Goal: Task Accomplishment & Management: Use online tool/utility

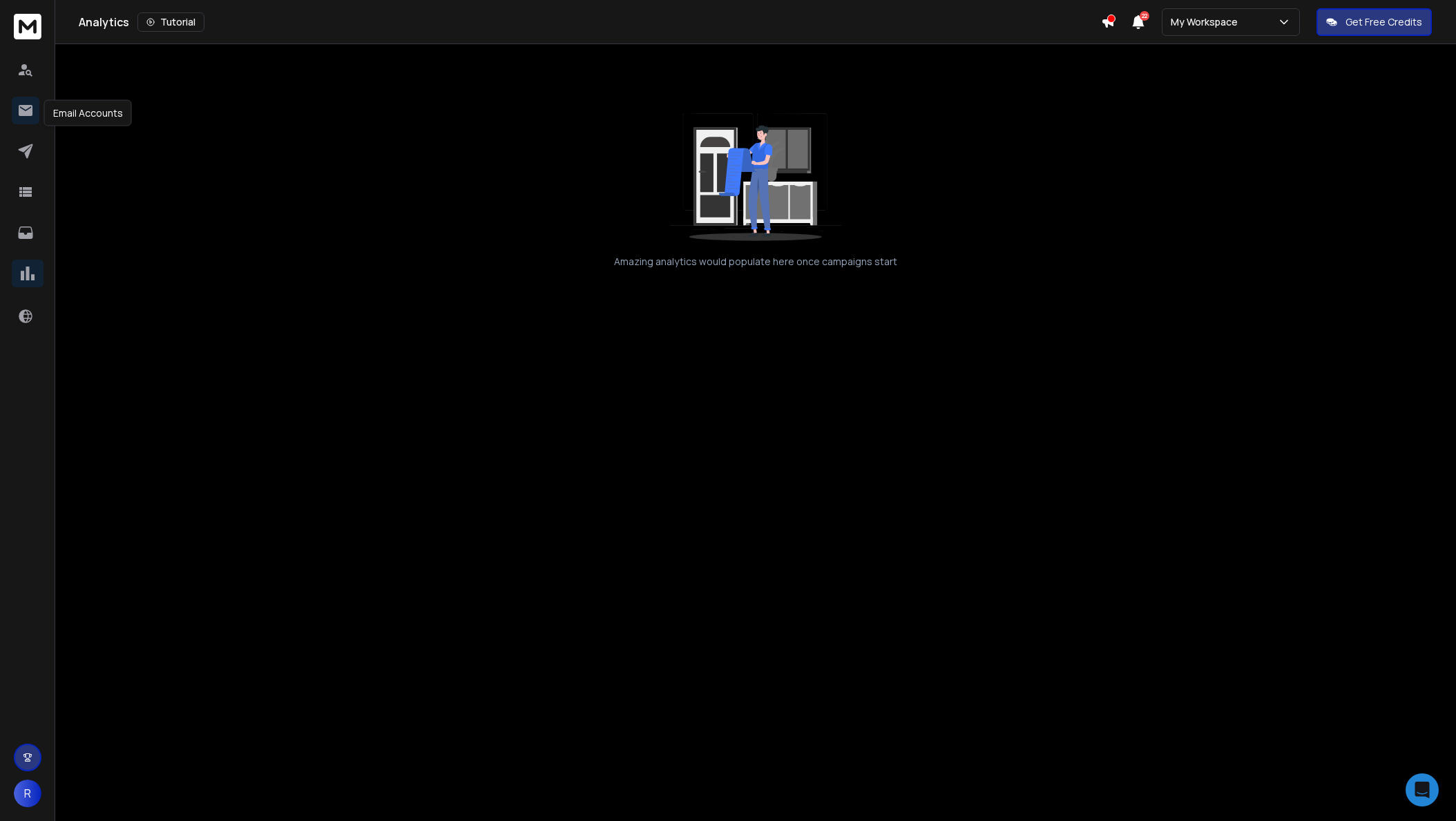
click at [36, 118] on link at bounding box center [25, 110] width 27 height 27
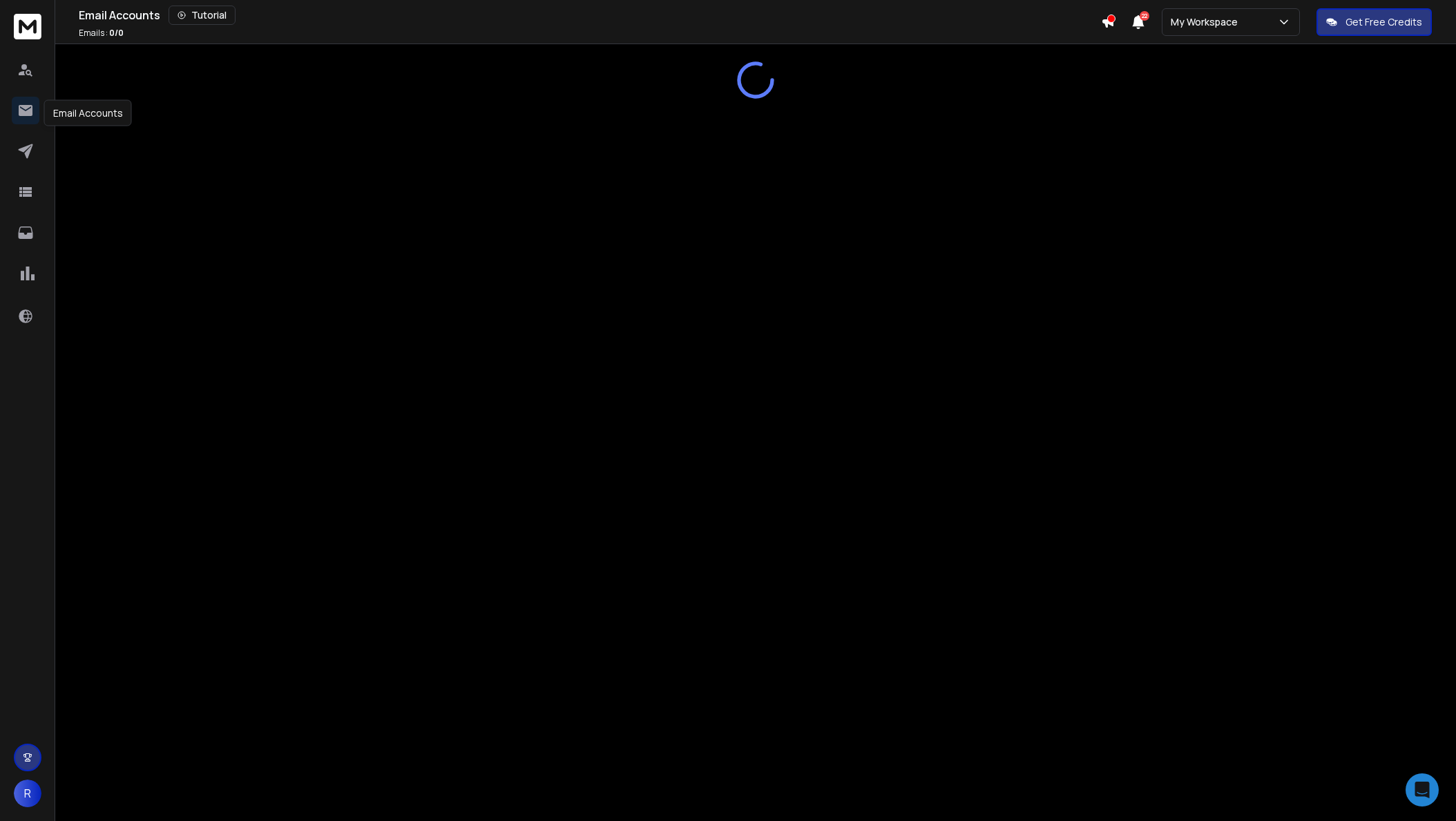
click at [29, 112] on icon at bounding box center [25, 111] width 14 height 11
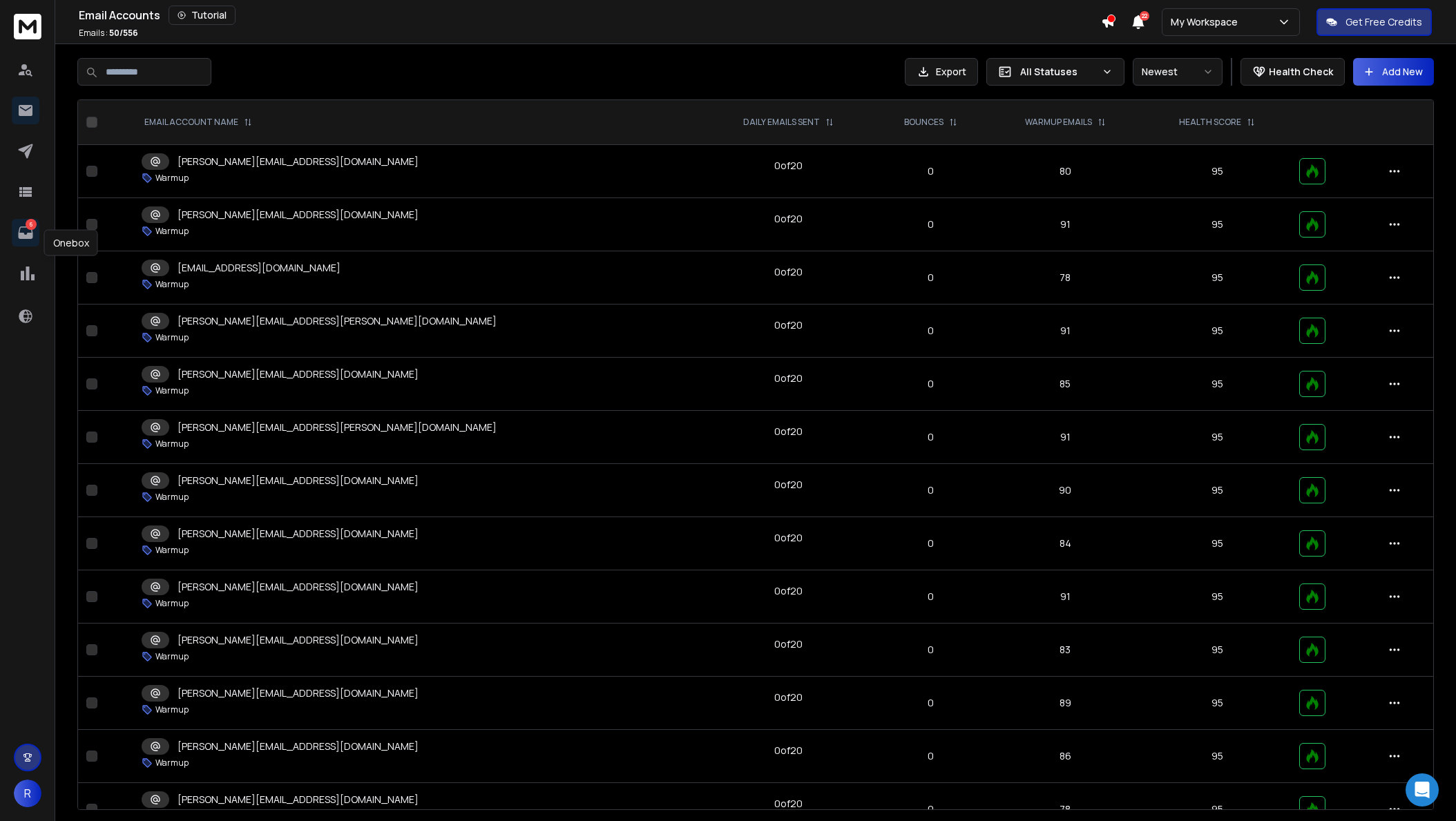
click at [34, 241] on icon at bounding box center [25, 232] width 17 height 17
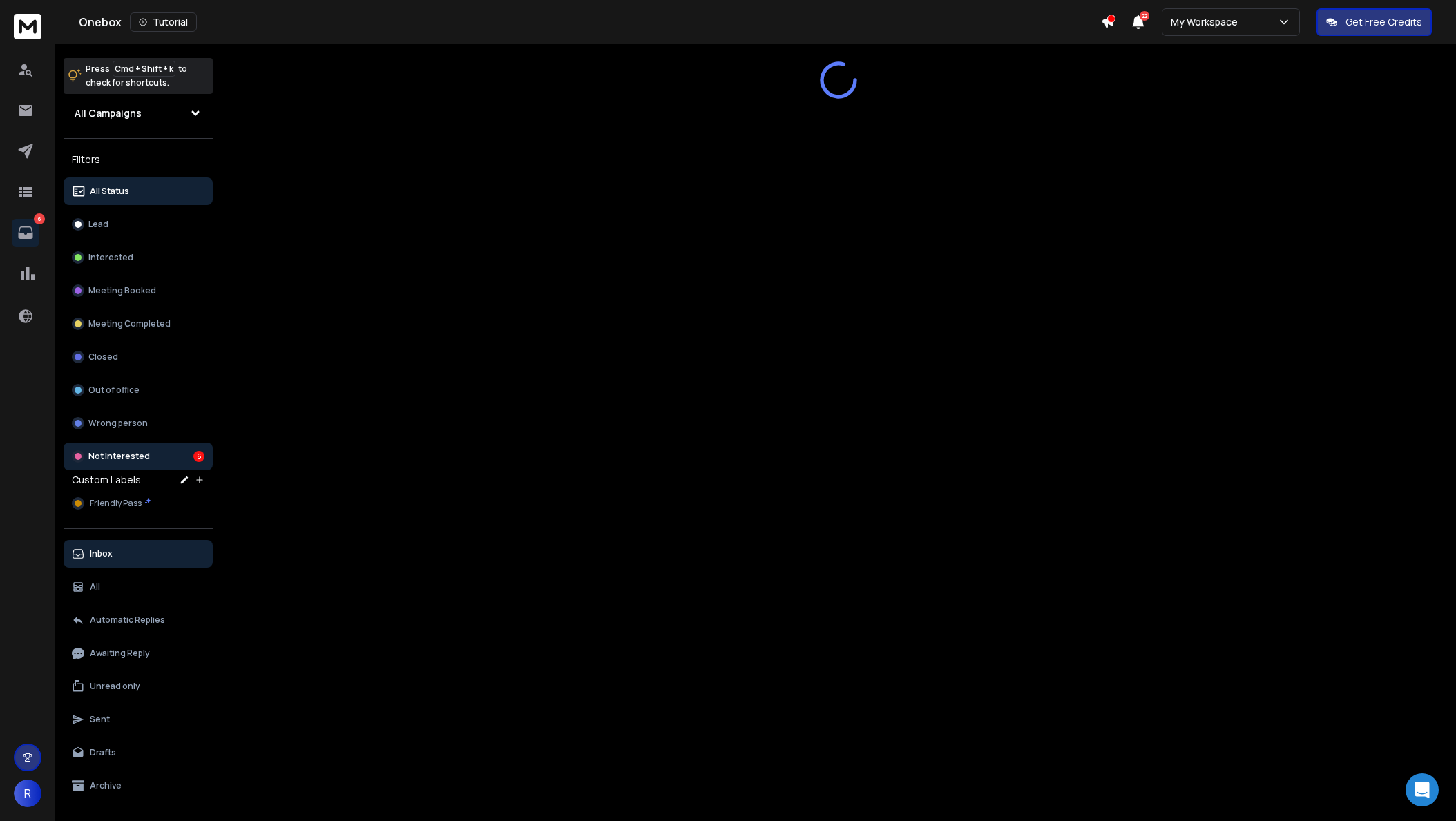
click at [136, 460] on p "Not Interested" at bounding box center [119, 456] width 61 height 11
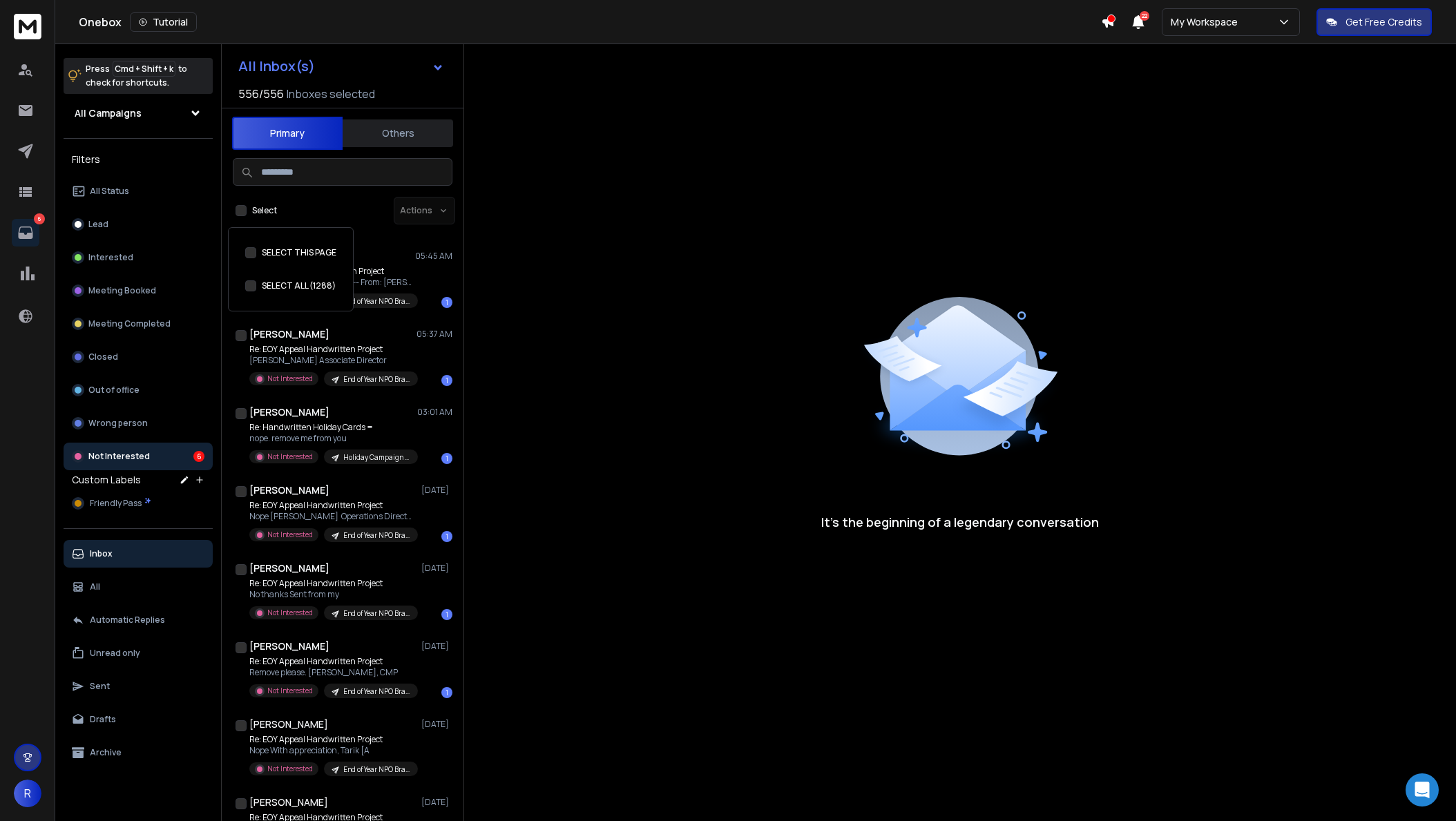
click at [239, 209] on button "SELECT THIS PAGE" at bounding box center [240, 211] width 11 height 11
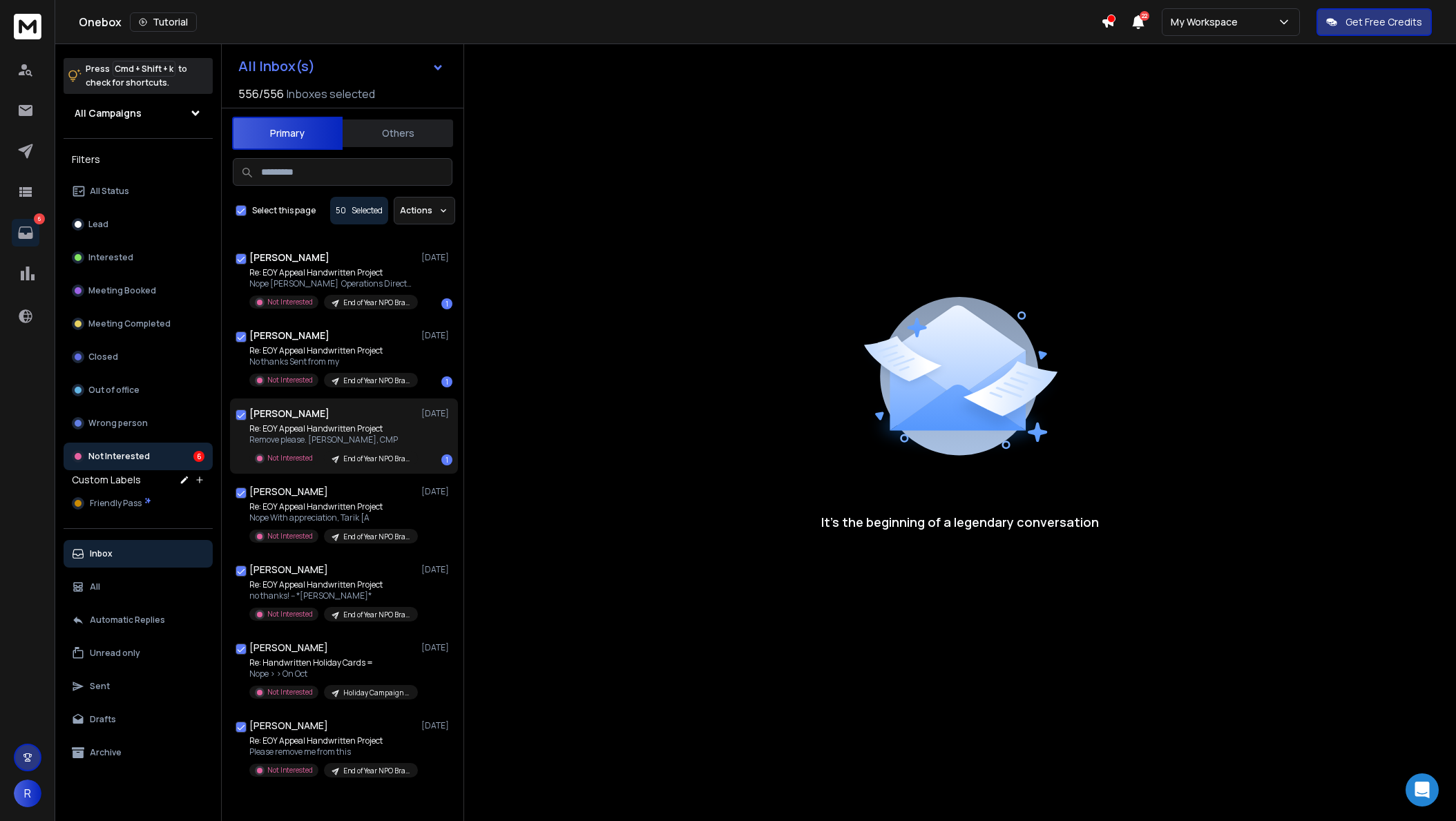
scroll to position [261, 0]
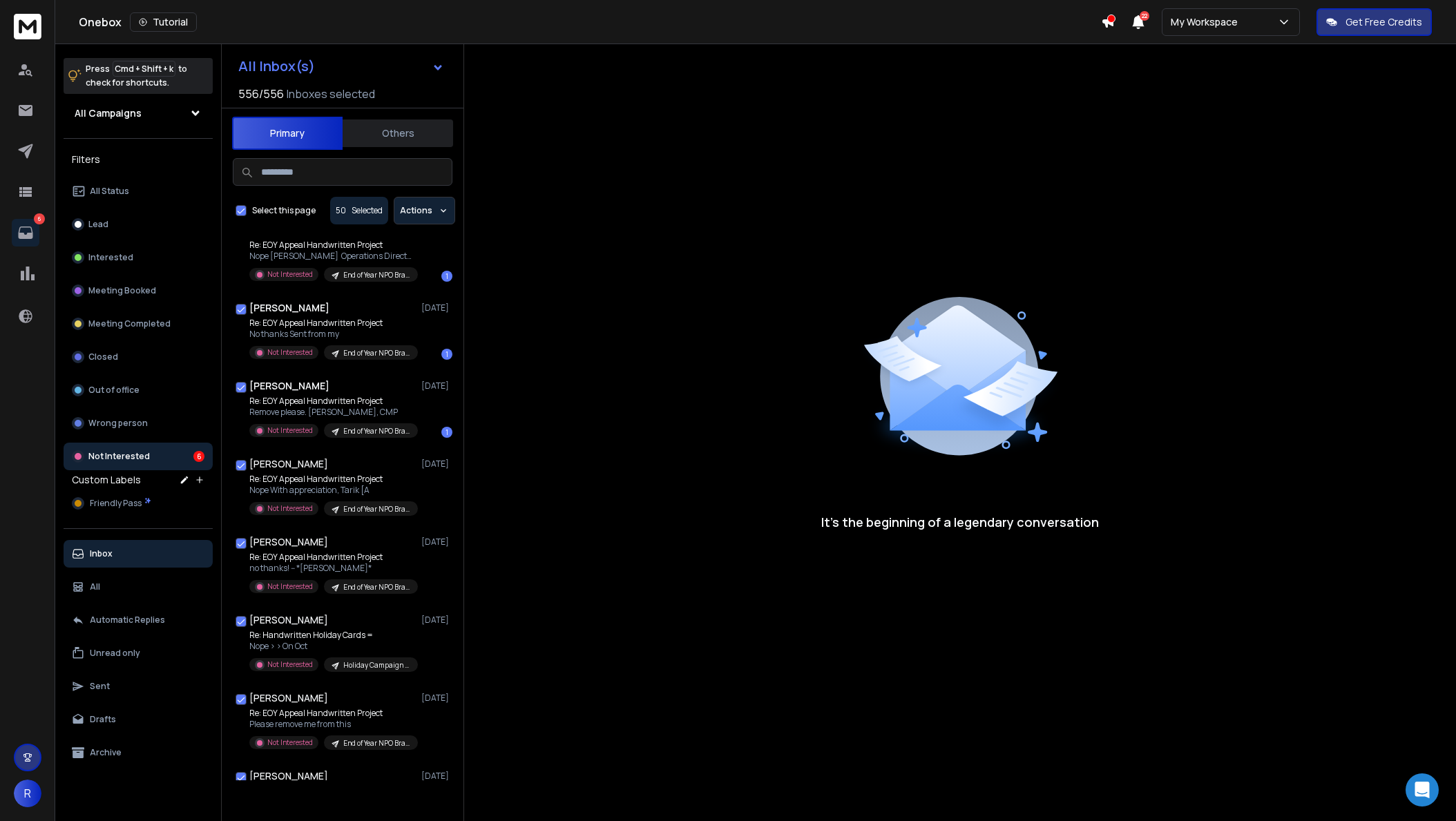
click at [432, 221] on button "Actions" at bounding box center [425, 210] width 61 height 27
click at [418, 252] on div "Mark as read" at bounding box center [392, 247] width 76 height 14
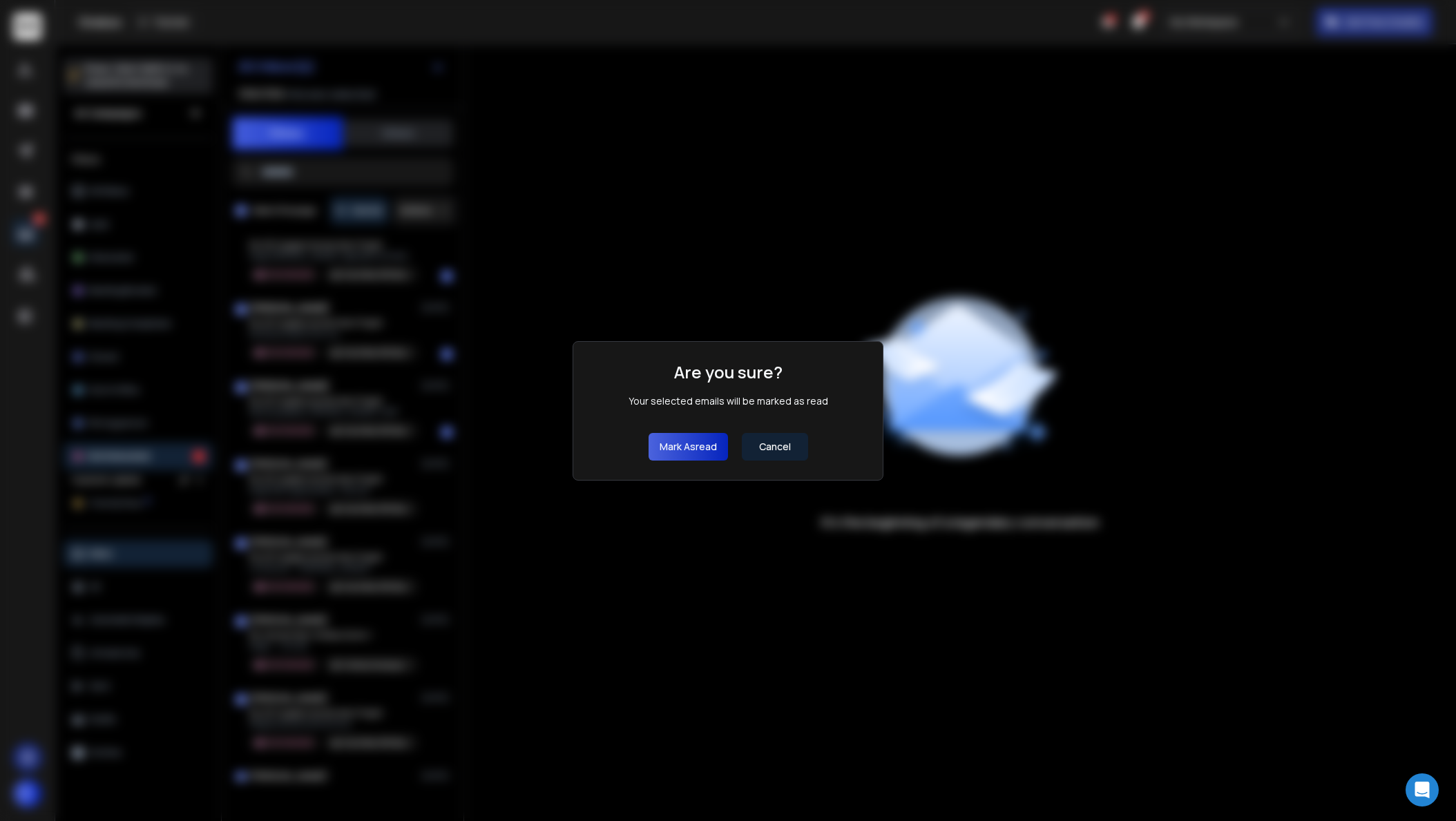
click at [688, 446] on p "Mark as read" at bounding box center [688, 447] width 57 height 14
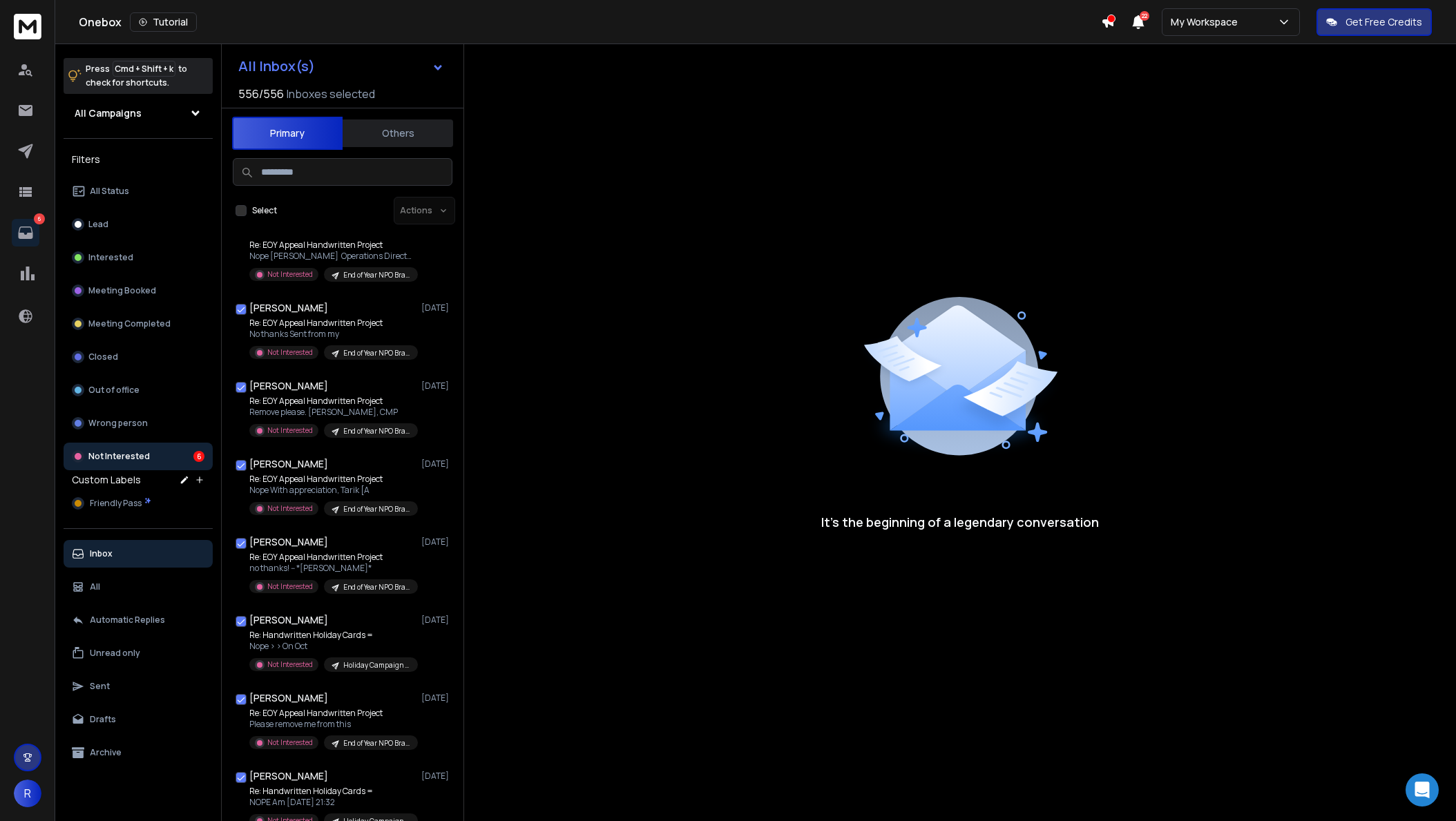
drag, startPoint x: 753, startPoint y: 418, endPoint x: 779, endPoint y: 425, distance: 26.9
click at [779, 425] on div "It’s the beginning of a legendary conversation" at bounding box center [960, 393] width 992 height 698
click at [139, 453] on p "Not Interested" at bounding box center [119, 456] width 61 height 11
click at [29, 239] on icon at bounding box center [25, 232] width 15 height 12
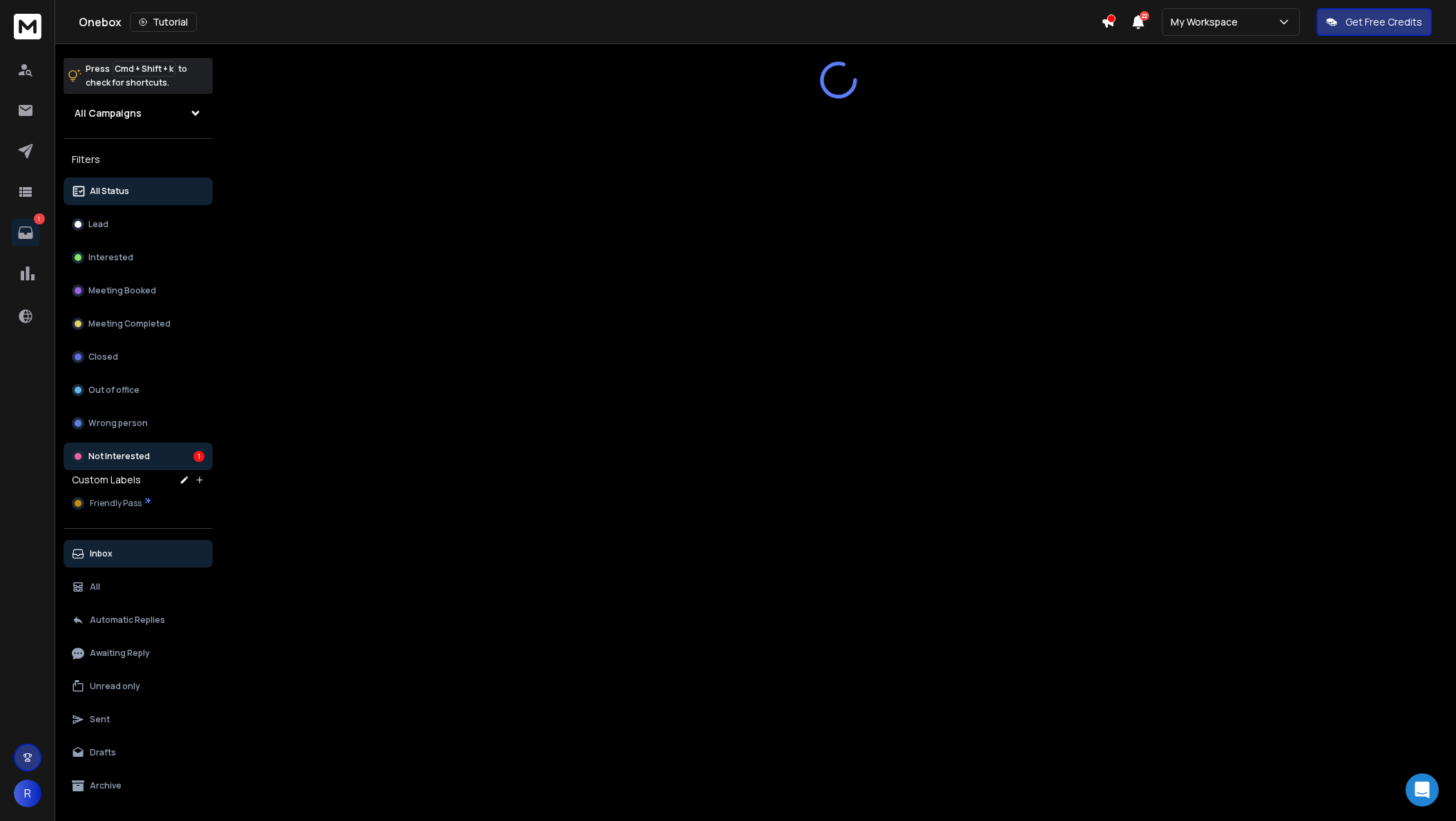
click at [139, 462] on div "Not Interested" at bounding box center [111, 456] width 78 height 12
